Goal: Find specific page/section: Find specific page/section

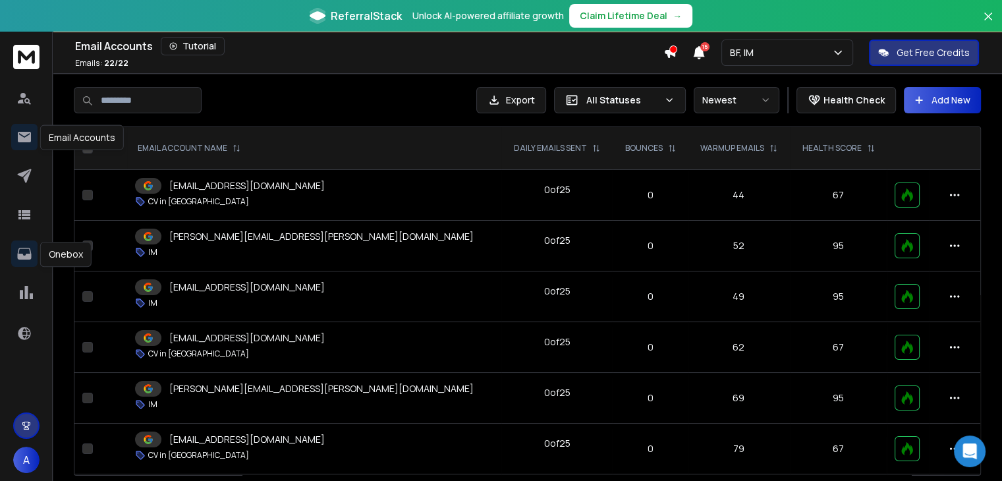
click at [25, 244] on link at bounding box center [24, 253] width 26 height 26
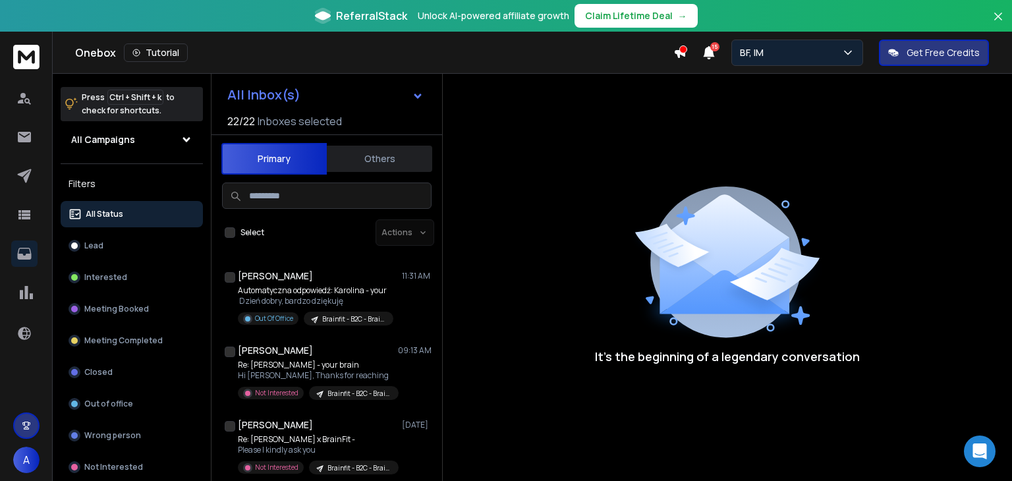
click at [817, 51] on div "BF, IM" at bounding box center [797, 52] width 115 height 13
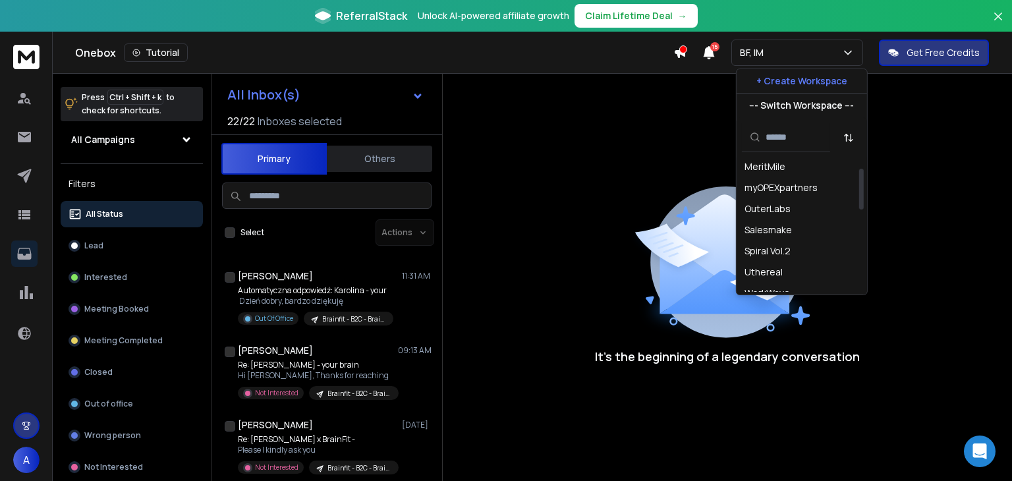
scroll to position [290, 0]
drag, startPoint x: 862, startPoint y: 180, endPoint x: 862, endPoint y: 291, distance: 111.3
click at [862, 291] on div at bounding box center [861, 270] width 5 height 41
click at [800, 263] on div "WorkWave" at bounding box center [801, 260] width 125 height 21
